Goal: Task Accomplishment & Management: Manage account settings

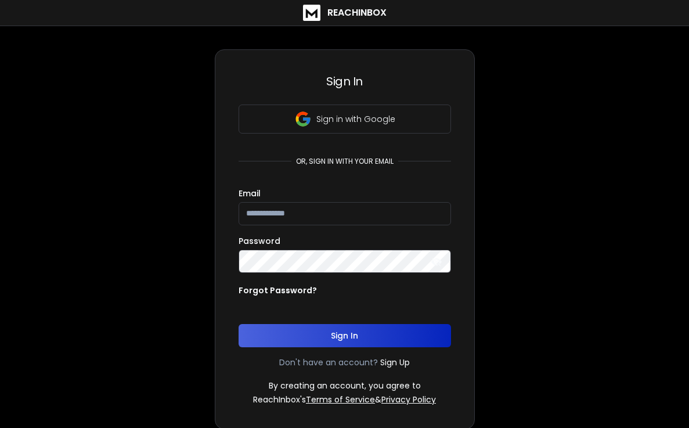
click at [277, 201] on div "Email" at bounding box center [345, 207] width 212 height 36
click at [282, 212] on input "email" at bounding box center [345, 213] width 212 height 23
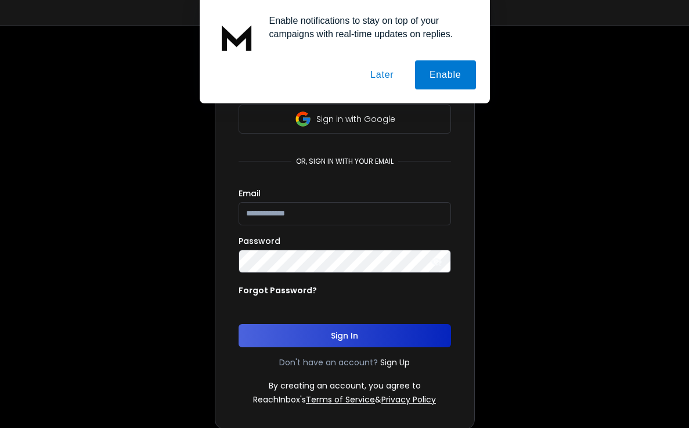
paste input "**********"
type input "**********"
click at [352, 331] on button "Sign In" at bounding box center [345, 335] width 212 height 23
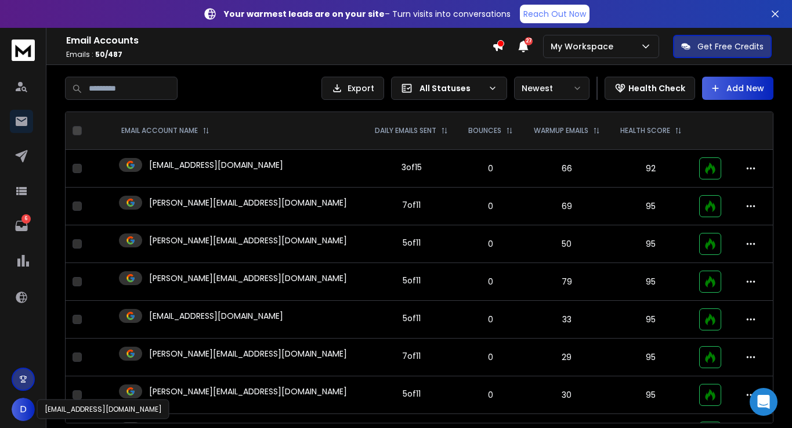
click at [33, 416] on span "D" at bounding box center [23, 409] width 23 height 23
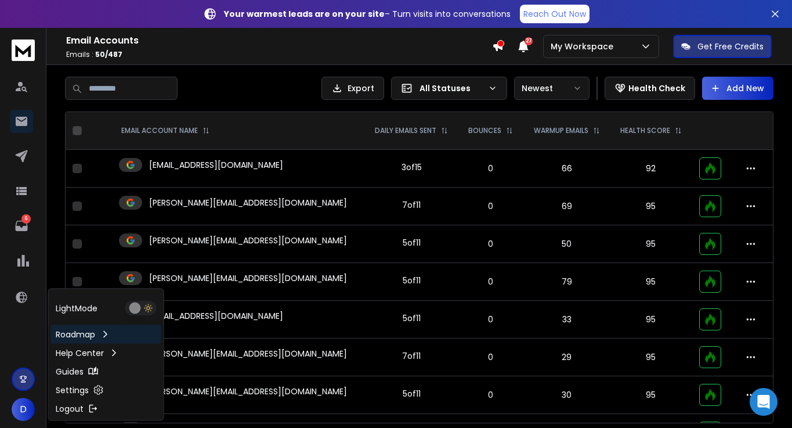
click at [147, 305] on icon at bounding box center [148, 308] width 9 height 9
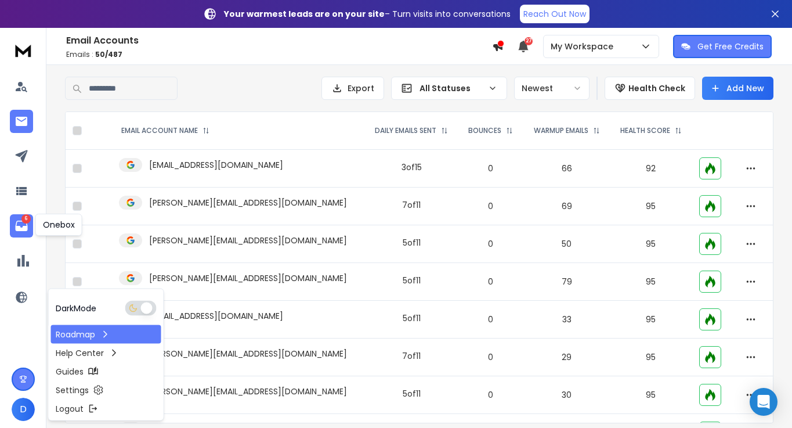
click at [26, 214] on p "6" at bounding box center [25, 218] width 9 height 9
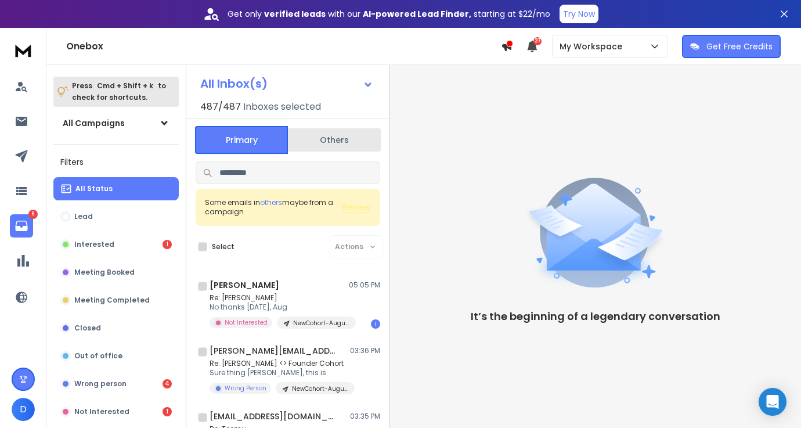
click at [351, 265] on div "Some emails in others maybe from a campaign Review Select Actions Neal Khosla 0…" at bounding box center [287, 371] width 203 height 430
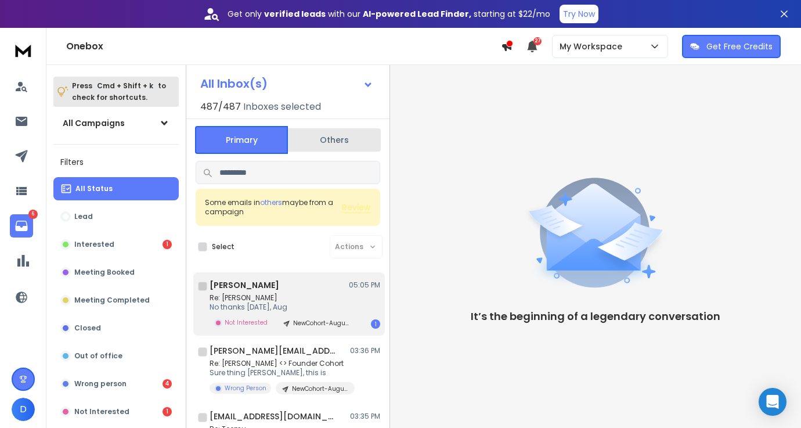
click at [343, 299] on p "Re: Neal" at bounding box center [279, 297] width 139 height 9
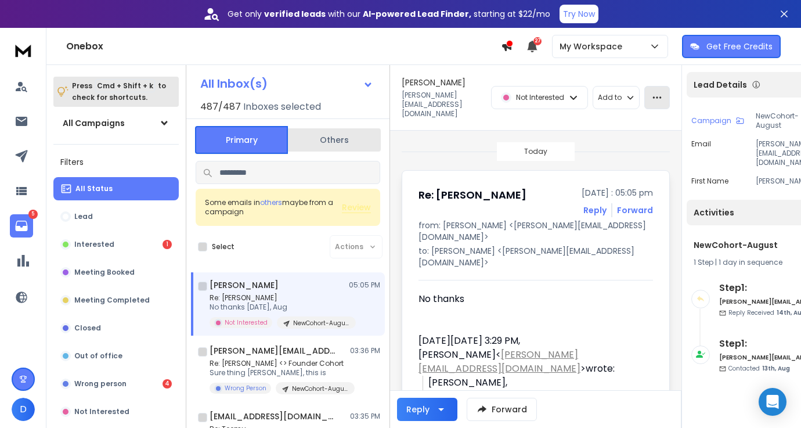
click at [668, 92] on button "button" at bounding box center [657, 97] width 26 height 23
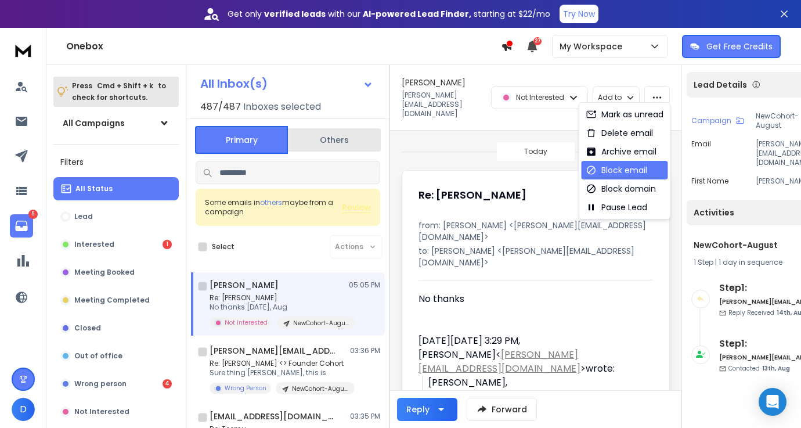
click at [632, 169] on div "Block email" at bounding box center [616, 170] width 61 height 12
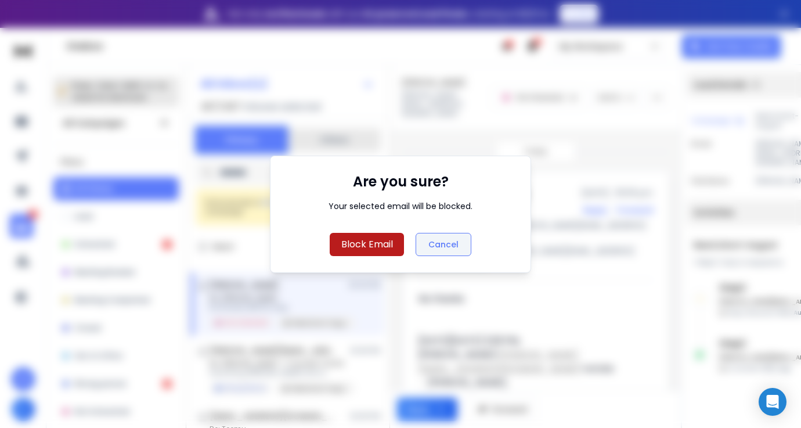
click at [384, 247] on button "Block Email" at bounding box center [367, 244] width 74 height 23
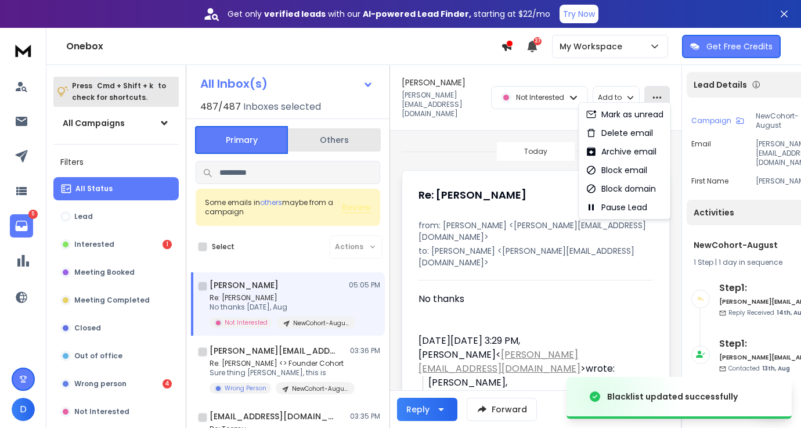
click at [657, 92] on icon "button" at bounding box center [657, 97] width 10 height 10
click at [636, 131] on div "Delete email" at bounding box center [619, 133] width 67 height 12
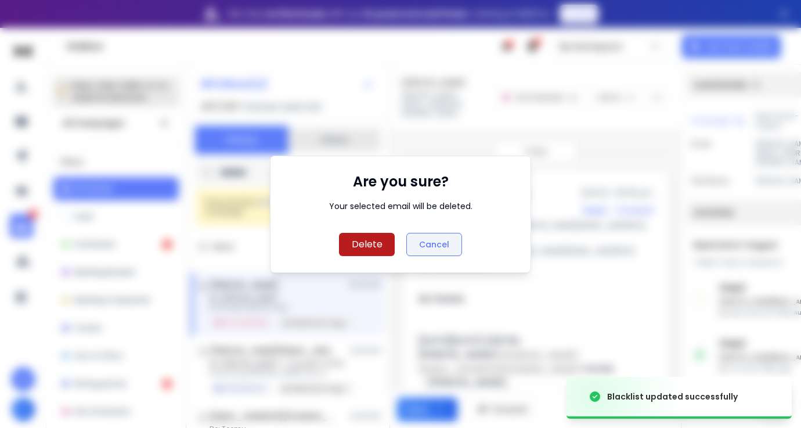
click at [367, 253] on button "Delete" at bounding box center [367, 244] width 56 height 23
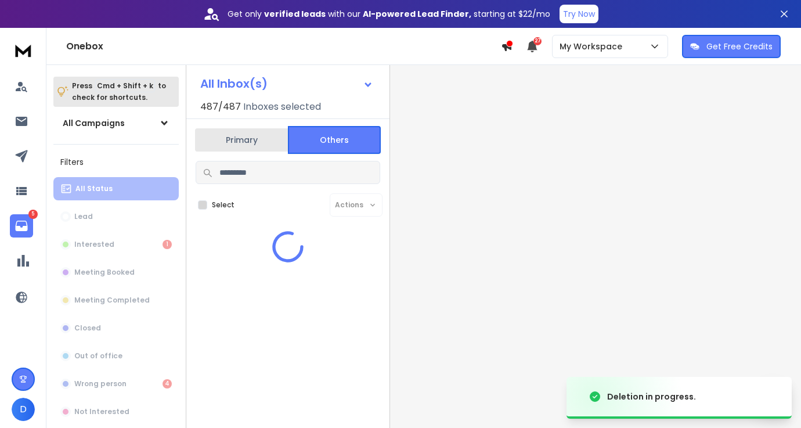
click at [317, 145] on button "Others" at bounding box center [334, 140] width 93 height 28
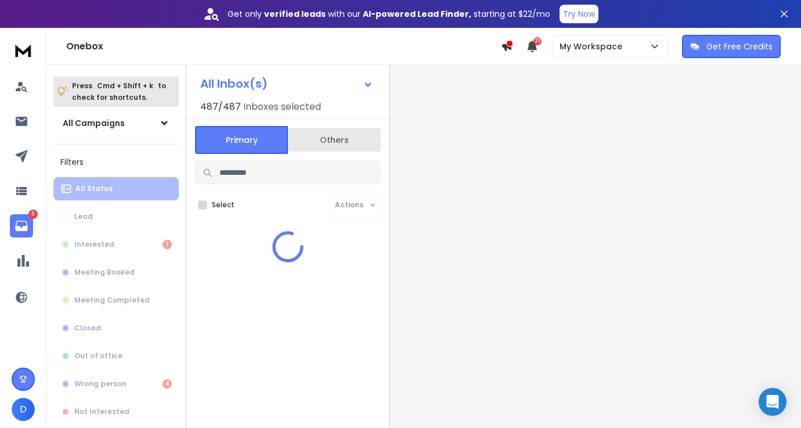
click at [265, 147] on button "Primary" at bounding box center [241, 140] width 93 height 28
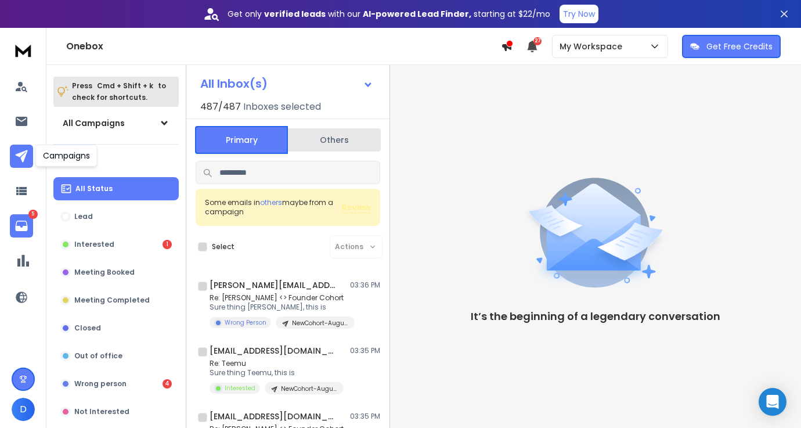
click at [24, 156] on icon at bounding box center [21, 156] width 12 height 12
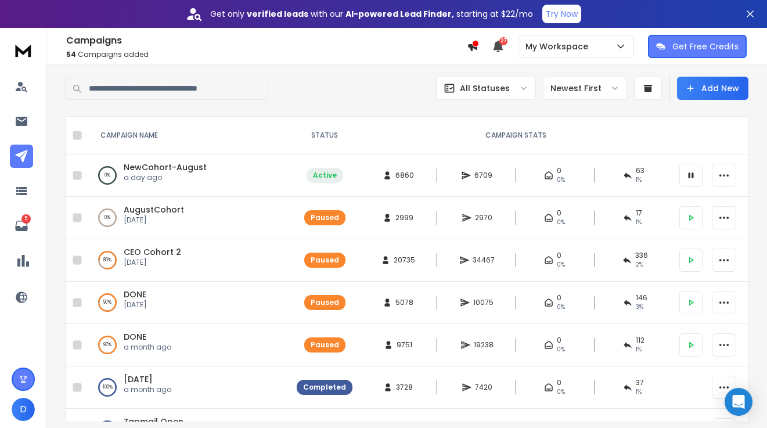
scroll to position [6, 0]
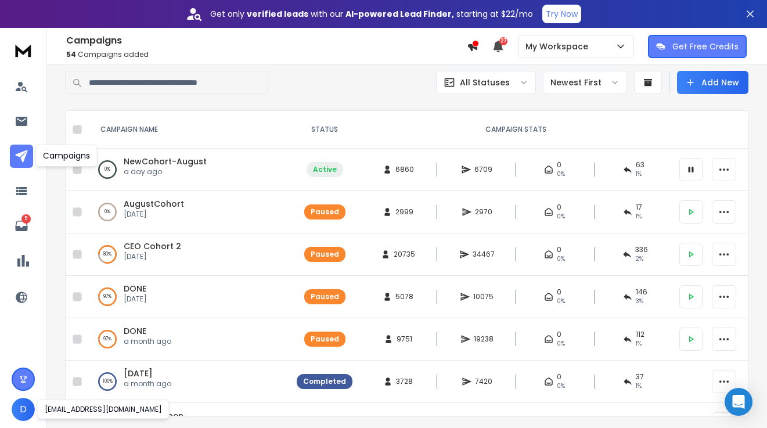
click at [19, 414] on span "D" at bounding box center [23, 409] width 23 height 23
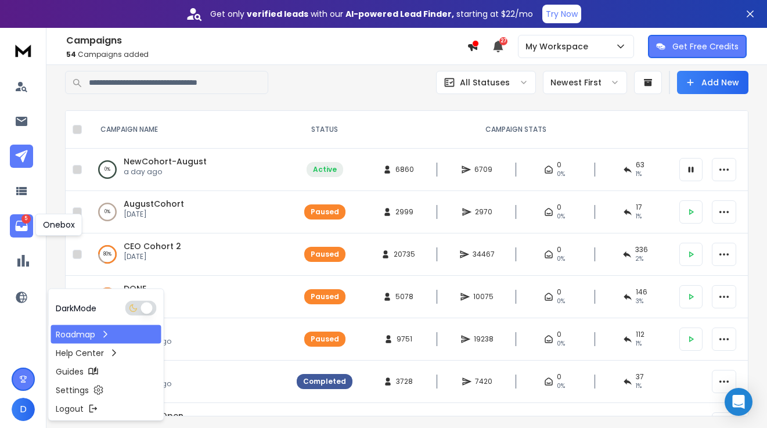
click at [17, 222] on icon at bounding box center [22, 226] width 14 height 14
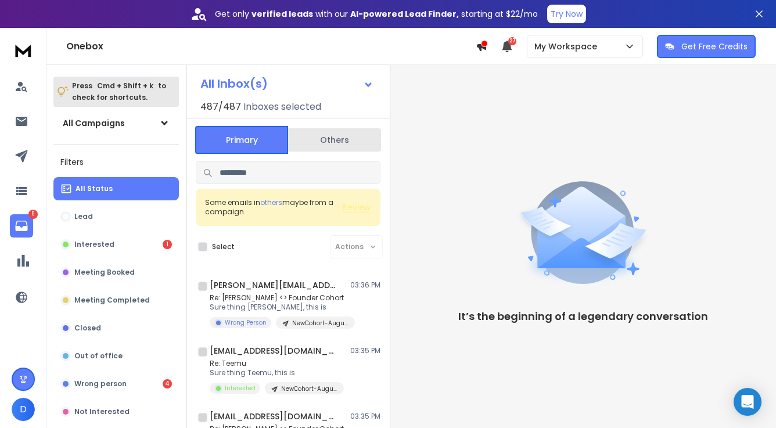
click at [338, 157] on div at bounding box center [288, 170] width 194 height 28
click at [343, 143] on button "Others" at bounding box center [334, 140] width 93 height 26
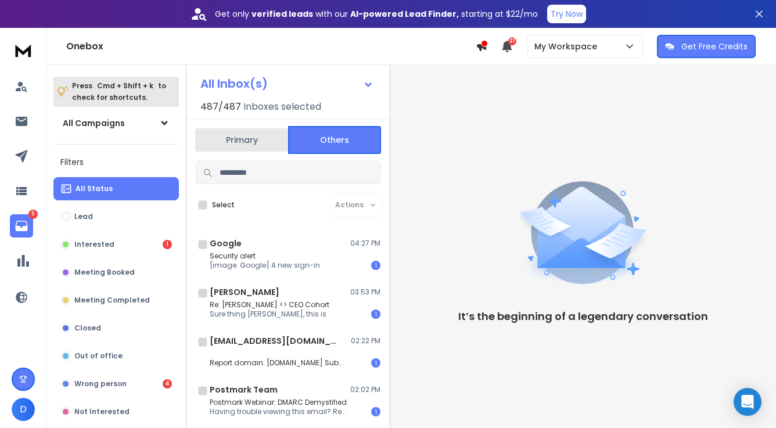
click at [244, 150] on button "Primary" at bounding box center [241, 140] width 93 height 26
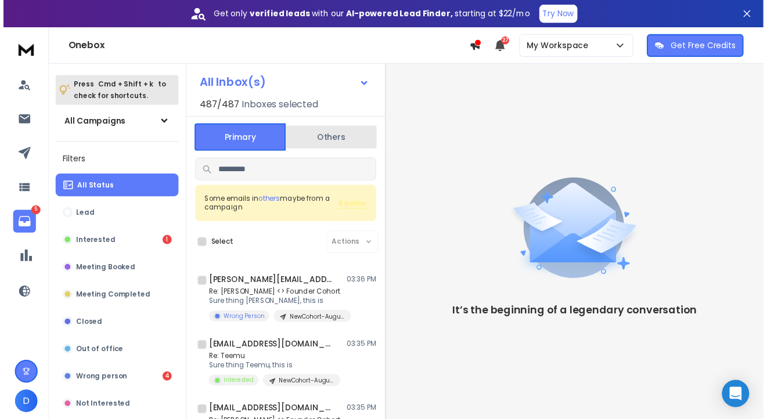
scroll to position [160, 0]
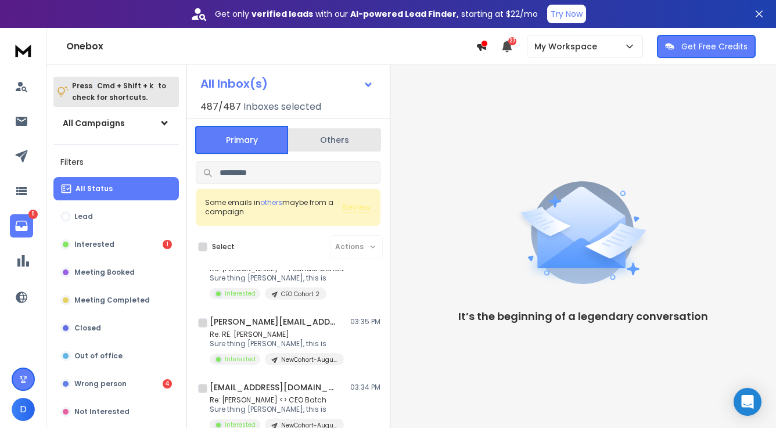
click at [320, 143] on button "Others" at bounding box center [334, 140] width 93 height 26
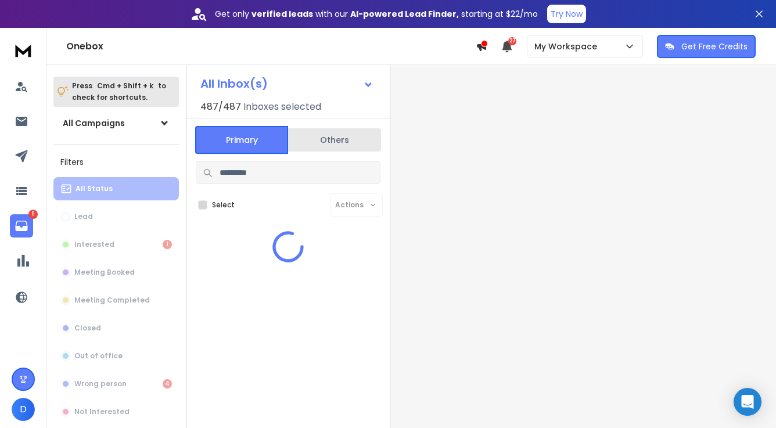
click at [258, 141] on button "Primary" at bounding box center [241, 140] width 93 height 28
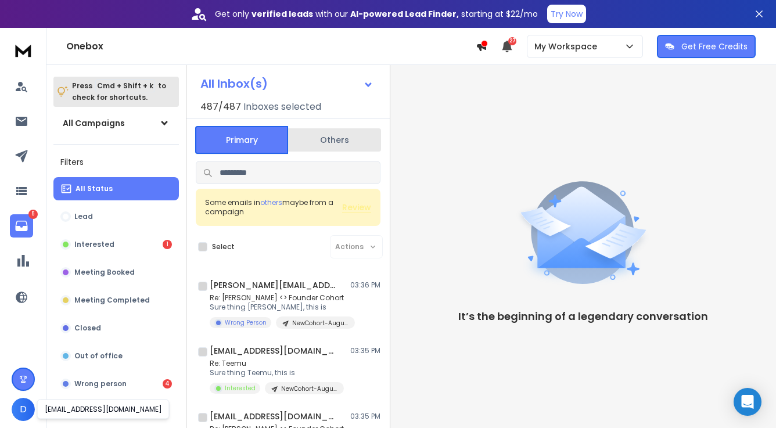
click at [24, 406] on span "D" at bounding box center [23, 409] width 23 height 23
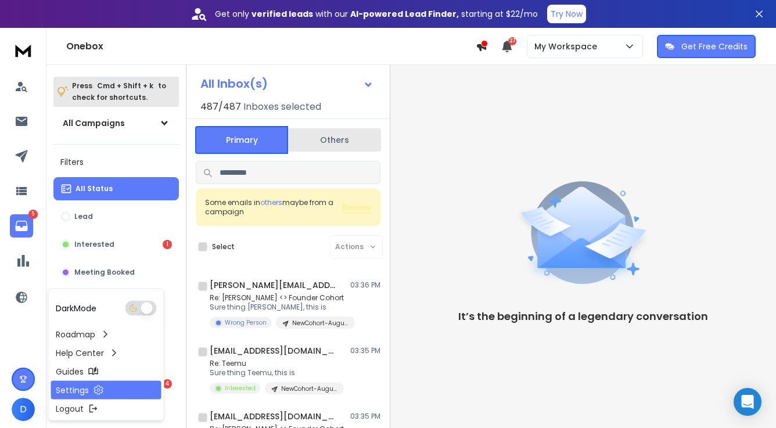
click at [81, 398] on div "Settings" at bounding box center [106, 390] width 110 height 19
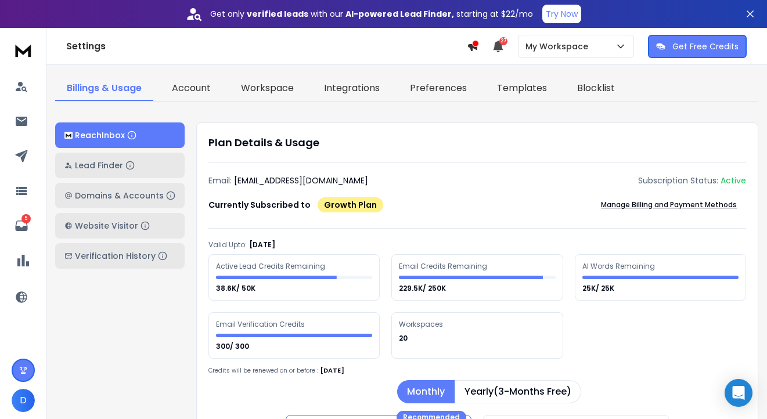
click at [37, 406] on div "5 D" at bounding box center [23, 226] width 46 height 396
click at [28, 409] on span "D" at bounding box center [23, 400] width 23 height 23
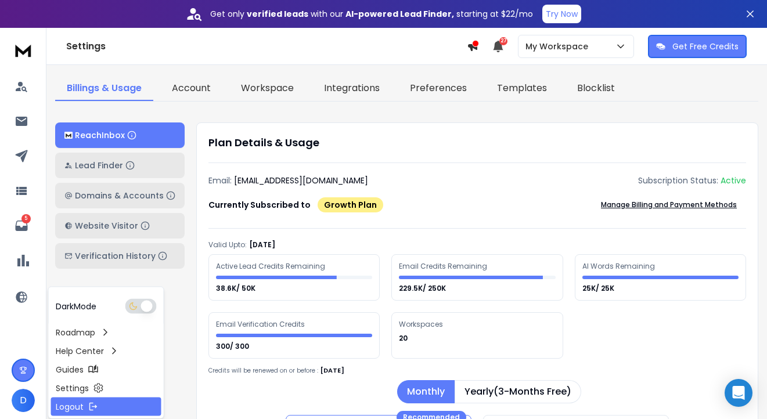
click at [82, 409] on p "Logout" at bounding box center [70, 407] width 28 height 12
